Goal: Task Accomplishment & Management: Complete application form

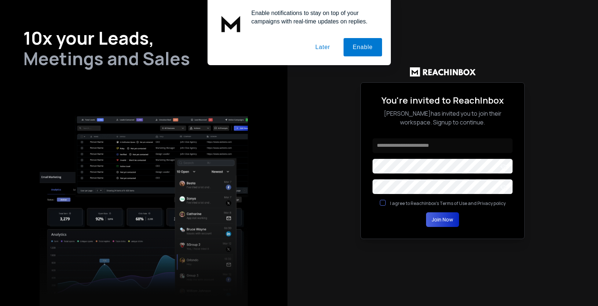
click at [502, 169] on icon at bounding box center [503, 166] width 7 height 7
click at [507, 188] on icon at bounding box center [503, 187] width 7 height 7
click at [382, 206] on div "I agree to ReachInbox's Terms of Use and Privacy policy" at bounding box center [443, 203] width 126 height 7
click at [385, 204] on button "I agree to ReachInbox's Terms of Use and Privacy policy" at bounding box center [383, 203] width 6 height 6
click at [443, 216] on button "Join Now" at bounding box center [442, 220] width 33 height 15
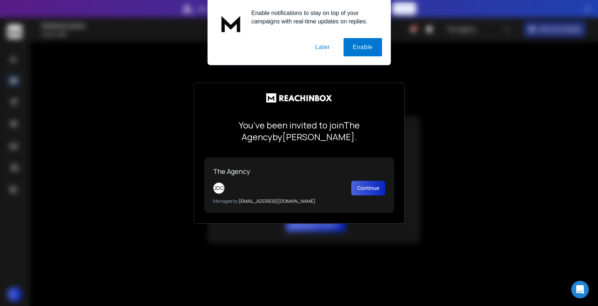
click at [365, 189] on button "Continue" at bounding box center [368, 188] width 34 height 15
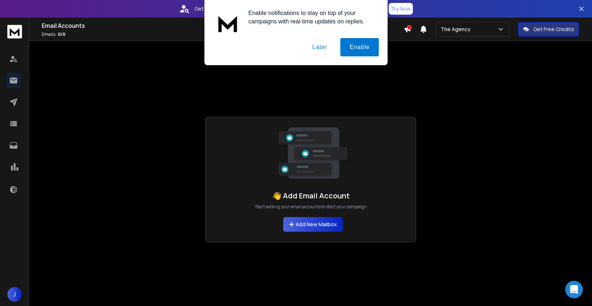
click at [325, 45] on button "Later" at bounding box center [319, 47] width 33 height 18
